Goal: Task Accomplishment & Management: Use online tool/utility

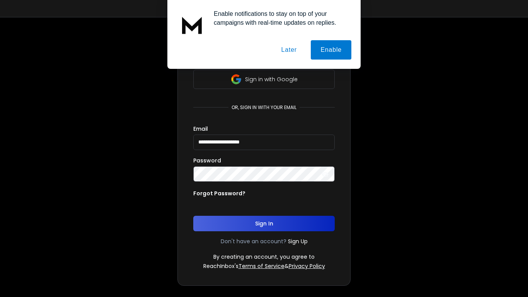
type input "**********"
click at [264, 223] on button "Sign In" at bounding box center [264, 223] width 142 height 15
